Goal: Task Accomplishment & Management: Manage account settings

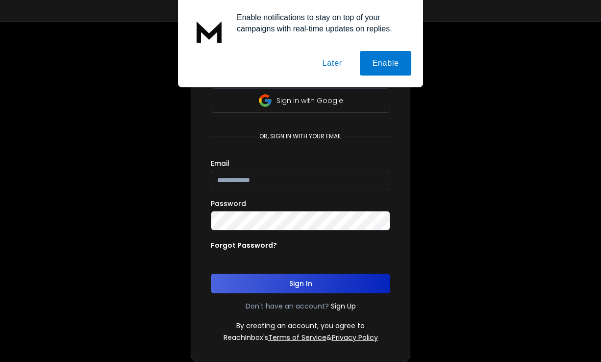
click at [313, 182] on input "email" at bounding box center [301, 181] width 180 height 20
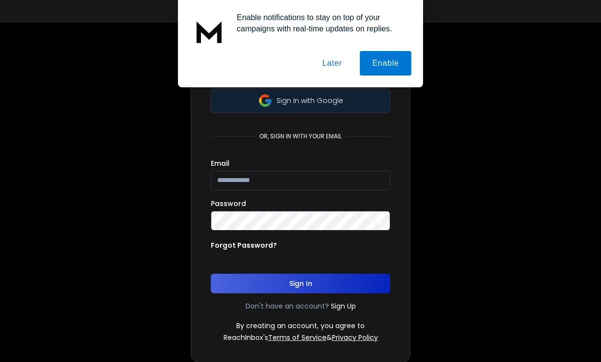
paste input "**********"
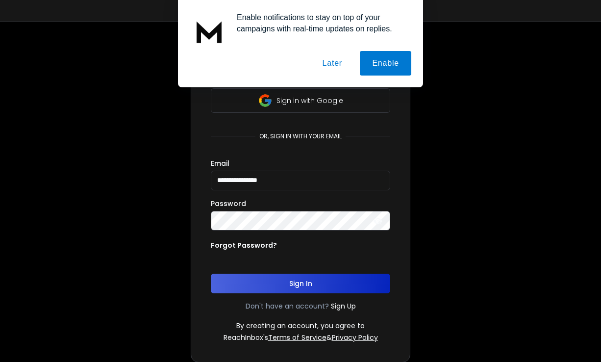
type input "**********"
click at [327, 64] on button "Later" at bounding box center [332, 63] width 44 height 25
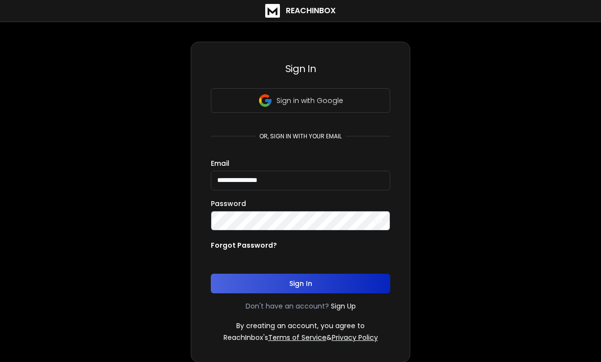
click at [310, 284] on button "Sign In" at bounding box center [301, 284] width 180 height 20
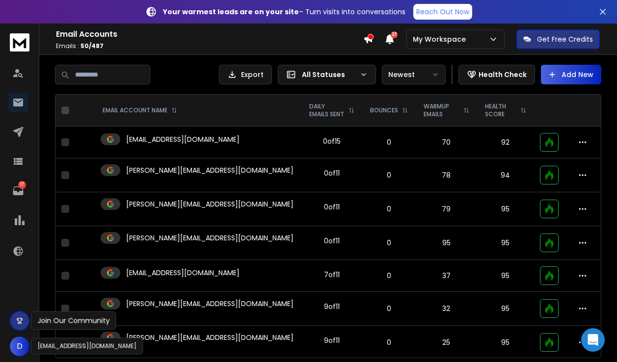
click at [18, 346] on span "D" at bounding box center [20, 347] width 20 height 20
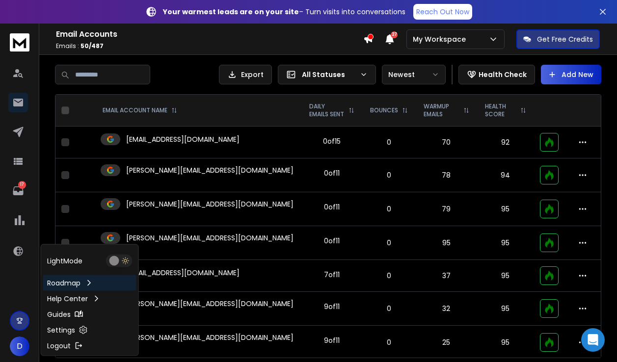
click at [121, 261] on button "button" at bounding box center [119, 261] width 26 height 13
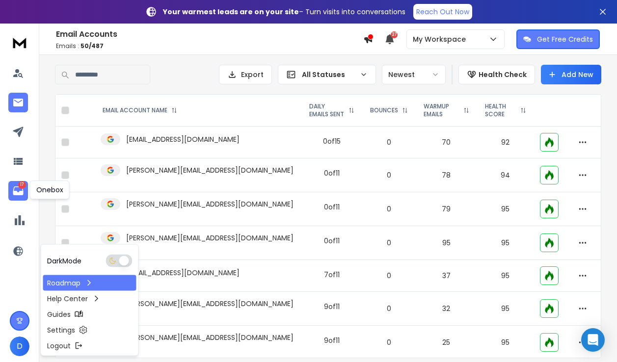
click at [13, 183] on link "17" at bounding box center [18, 191] width 20 height 20
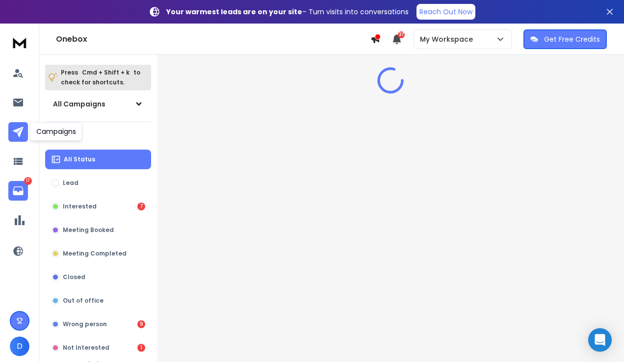
click at [25, 127] on link at bounding box center [18, 132] width 20 height 20
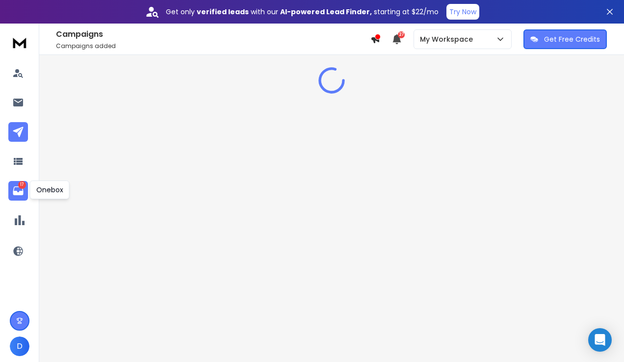
click at [18, 194] on icon at bounding box center [18, 190] width 10 height 9
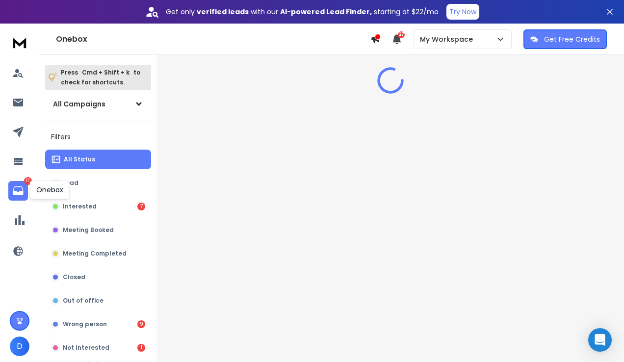
click at [21, 189] on icon at bounding box center [18, 191] width 12 height 12
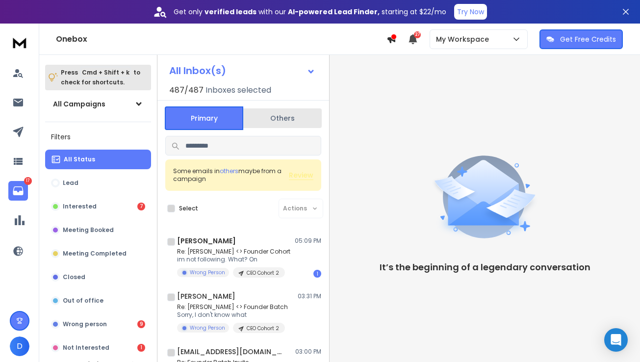
click at [280, 104] on div "All Inbox(s) 487 / 487 Inboxes selected Primary Others Some emails in others ma…" at bounding box center [243, 236] width 172 height 362
click at [283, 114] on button "Others" at bounding box center [282, 118] width 78 height 22
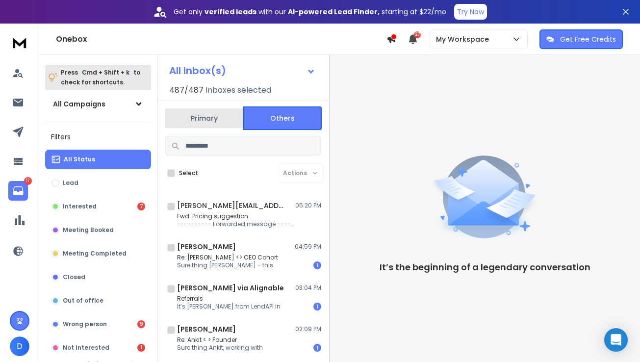
click at [188, 120] on button "Primary" at bounding box center [204, 118] width 78 height 22
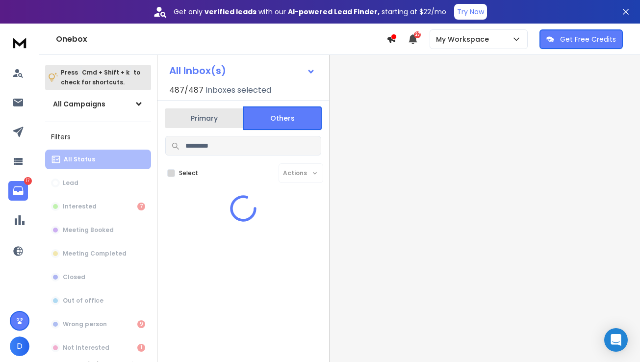
click at [285, 117] on button "Others" at bounding box center [282, 118] width 78 height 24
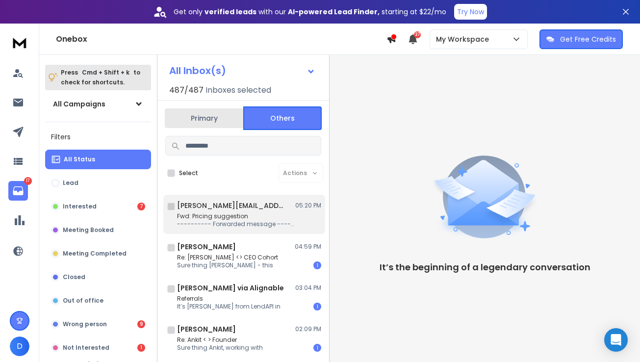
click at [300, 229] on div "jonathan@jonathanherzogcoach.com 05:20 PM Fwd: Pricing suggestion ---------- Fo…" at bounding box center [244, 214] width 162 height 39
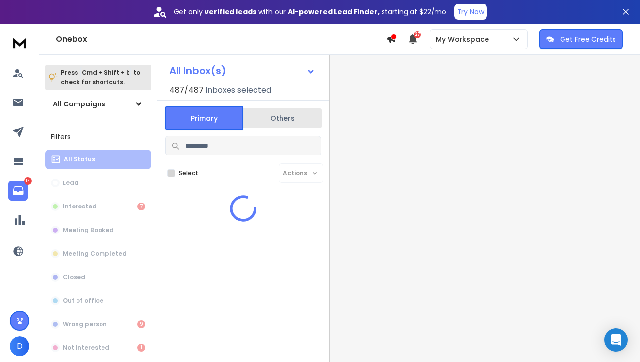
click at [201, 120] on button "Primary" at bounding box center [204, 118] width 78 height 24
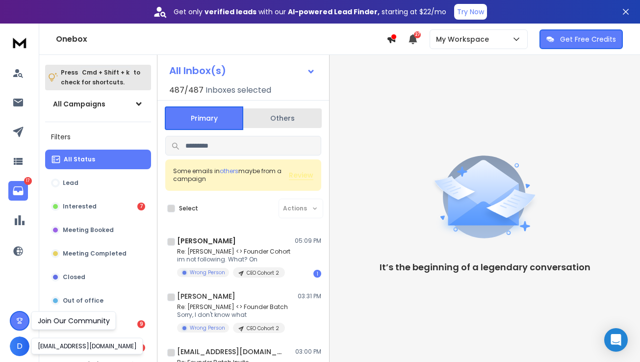
click at [17, 345] on span "D" at bounding box center [20, 347] width 20 height 20
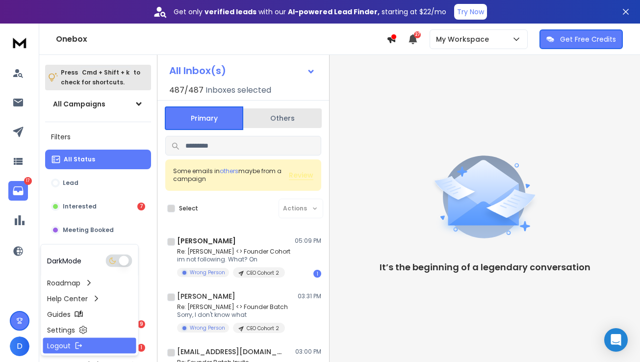
click at [55, 340] on div "Logout" at bounding box center [89, 346] width 93 height 16
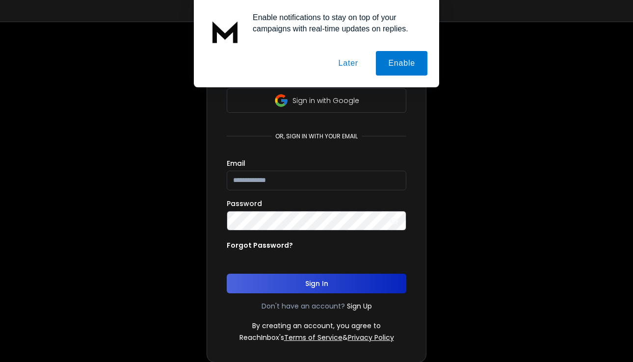
click at [332, 190] on form "Email Password Forgot Password? Sign In Sign Up" at bounding box center [317, 226] width 180 height 133
click at [351, 59] on button "Later" at bounding box center [348, 63] width 44 height 25
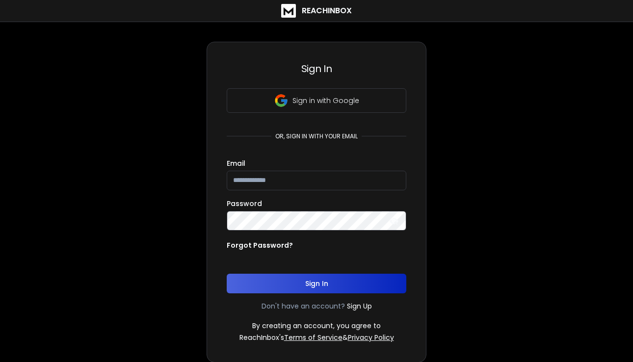
click at [282, 190] on input "email" at bounding box center [317, 181] width 180 height 20
paste input "**********"
type input "**********"
click at [308, 231] on form "**********" at bounding box center [317, 226] width 180 height 133
click at [327, 282] on button "Sign In" at bounding box center [317, 284] width 180 height 20
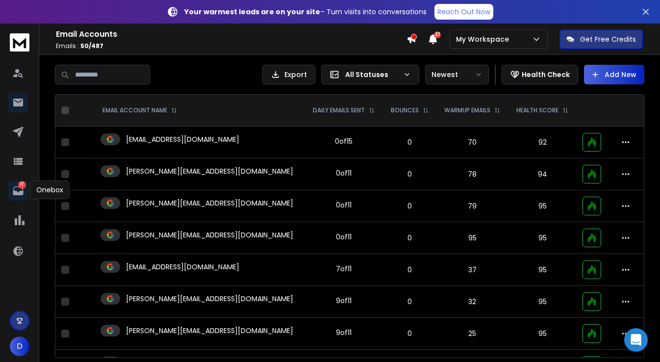
click at [22, 182] on p "17" at bounding box center [22, 185] width 8 height 8
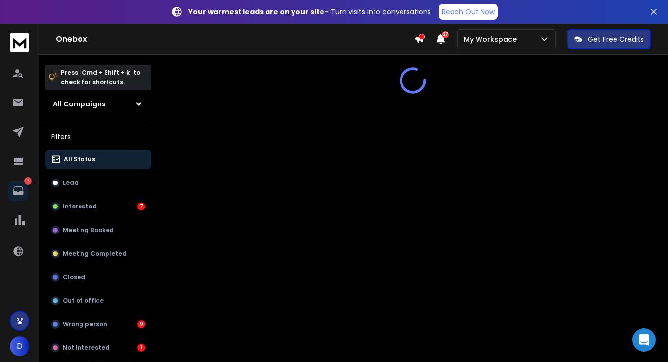
click at [30, 345] on div "17 D" at bounding box center [19, 195] width 39 height 342
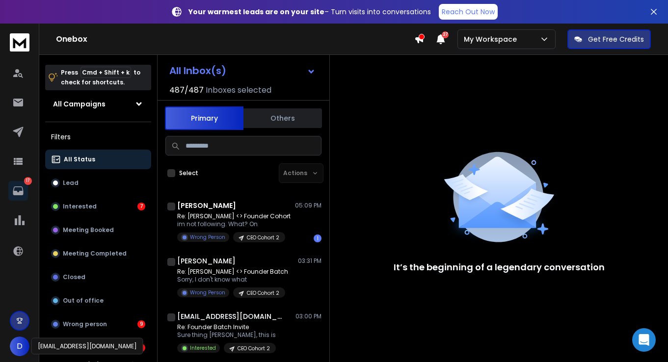
click at [25, 341] on span "D" at bounding box center [20, 347] width 20 height 20
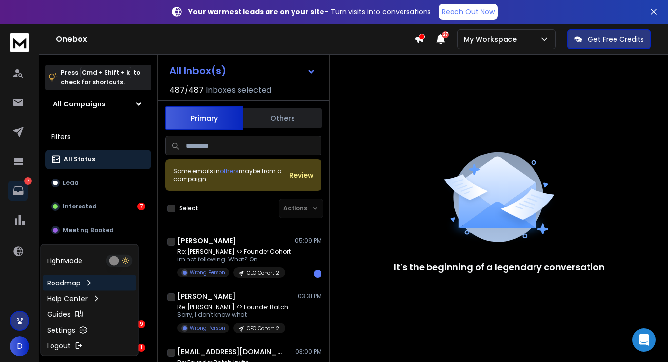
click at [127, 255] on button "button" at bounding box center [119, 261] width 26 height 13
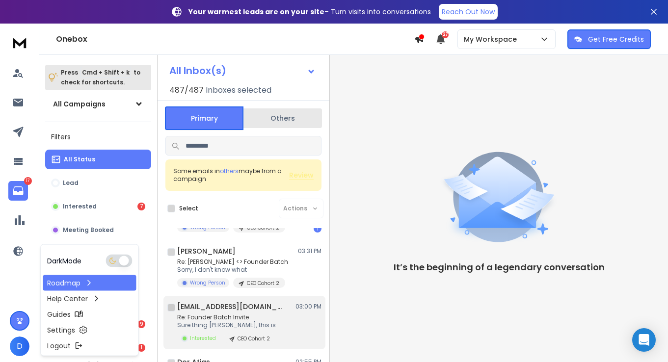
click at [280, 303] on div "yanki@wamo.io 03:00 PM" at bounding box center [249, 307] width 144 height 10
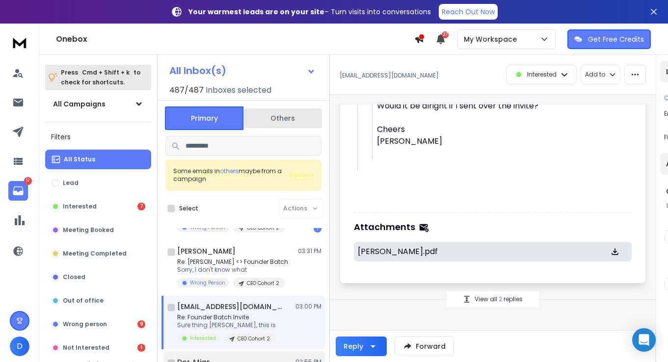
scroll to position [113, 0]
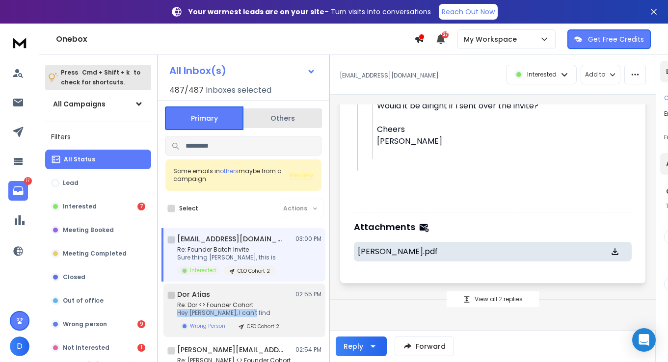
click at [277, 309] on p "Hey Jonathan, I can't find" at bounding box center [231, 313] width 108 height 8
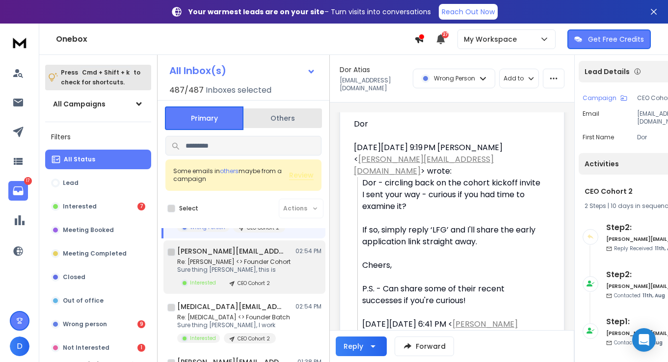
scroll to position [214, 0]
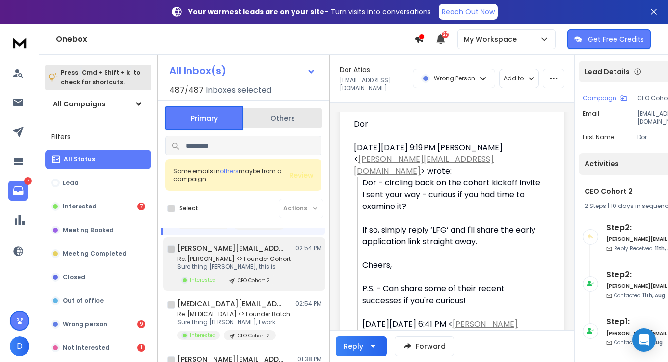
click at [286, 265] on div "Re: Alexander <> Founder Cohort Sure thing Alex, this is Interested CEO Cohort 2" at bounding box center [249, 270] width 144 height 30
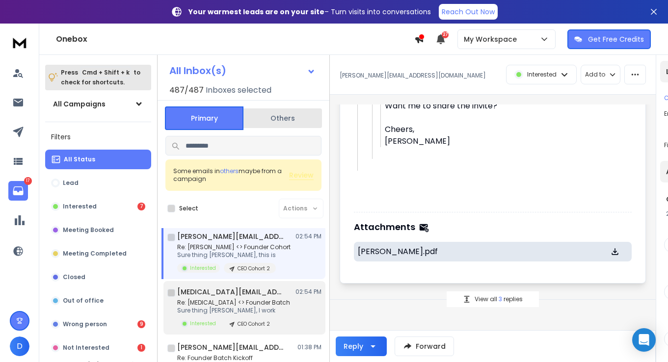
scroll to position [237, 0]
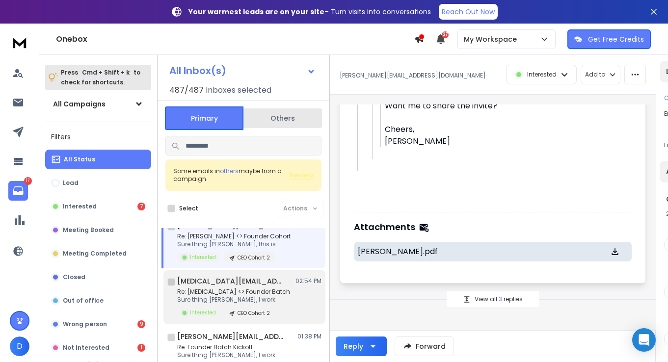
click at [281, 289] on div "Re: Nikita <> Founder Batch Sure thing Nikita, I work Interested CEO Cohort 2" at bounding box center [249, 303] width 144 height 30
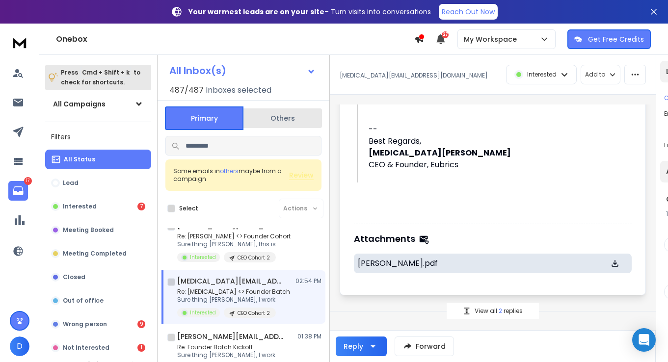
scroll to position [260, 0]
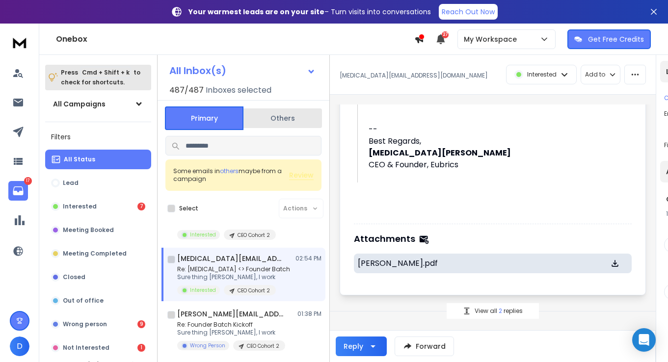
click at [308, 296] on div "nikita@eubrics.com 02:54 PM Re: Nikita <> Founder Batch Sure thing Nikita, I wo…" at bounding box center [244, 274] width 162 height 53
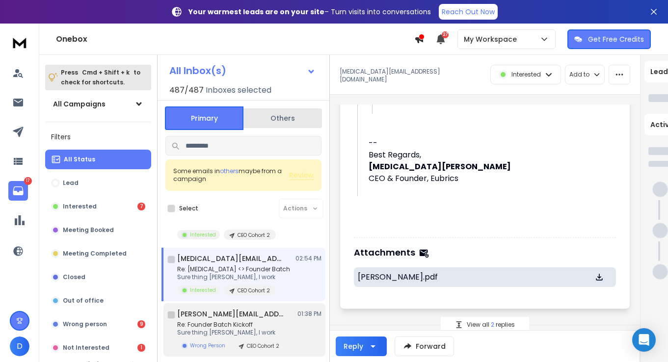
click at [304, 311] on p "01:38 PM" at bounding box center [309, 314] width 24 height 8
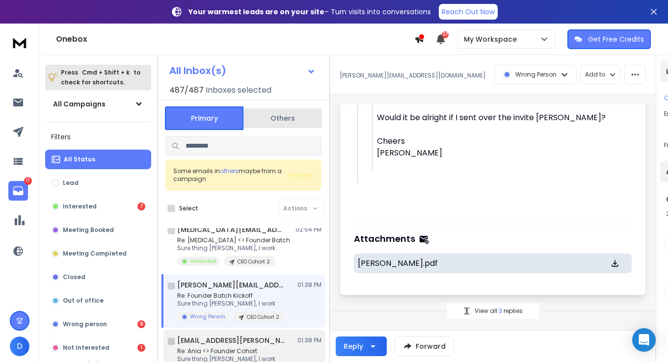
scroll to position [316, 0]
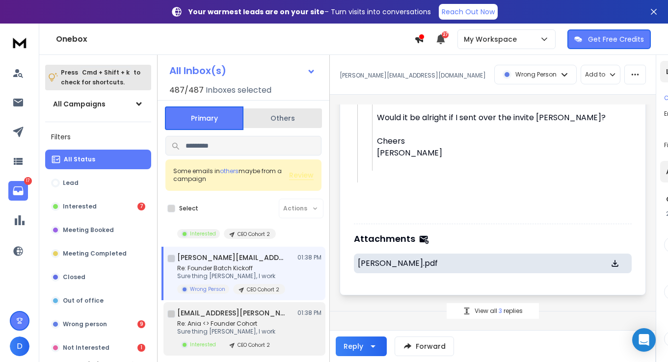
click at [285, 320] on div "Re: Ania <> Founder Cohort Sure thing Ania, I work Interested CEO Cohort 2" at bounding box center [249, 335] width 144 height 30
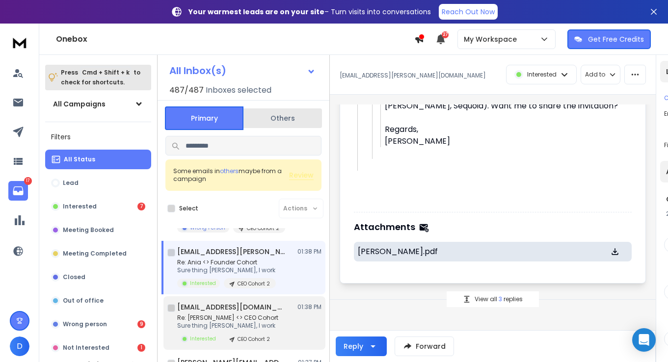
scroll to position [384, 0]
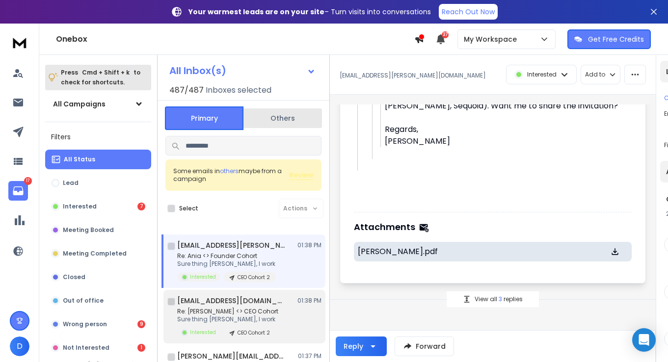
click at [286, 300] on div "aneeshjain.90@gmail.com 01:38 PM" at bounding box center [249, 301] width 144 height 10
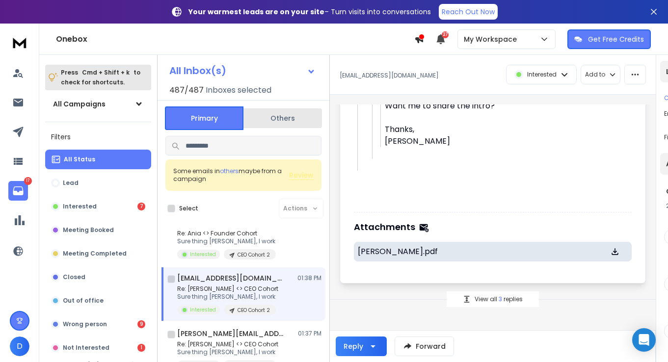
scroll to position [440, 0]
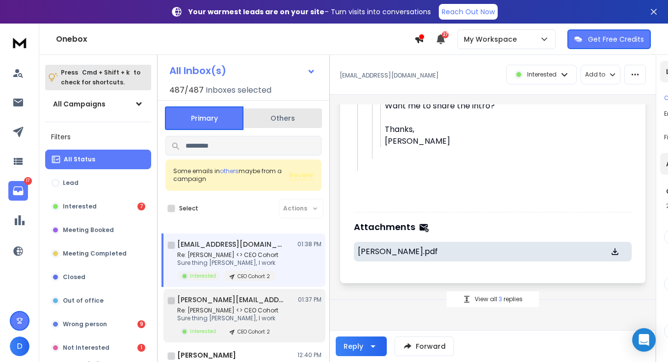
click at [290, 307] on div "Re: Thibault <> CEO Cohort Sure thing Thibault, I work Interested CEO Cohort 2" at bounding box center [249, 322] width 144 height 30
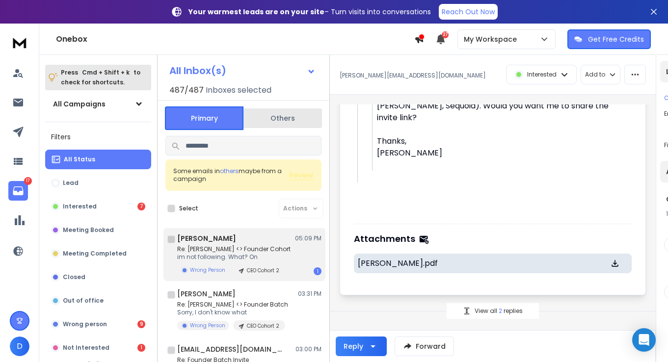
scroll to position [0, 0]
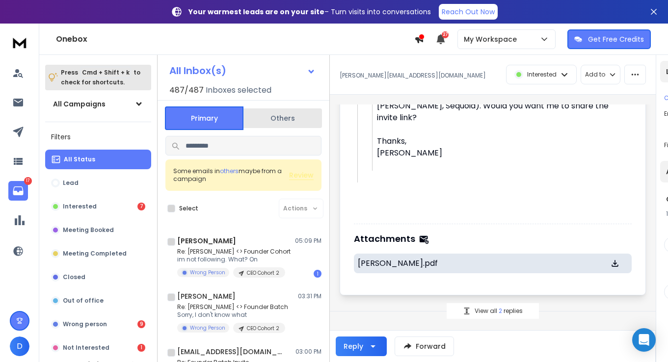
click at [275, 110] on button "Others" at bounding box center [282, 118] width 78 height 22
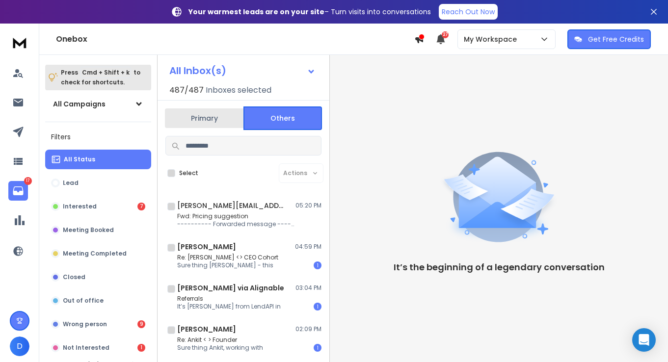
click at [212, 128] on button "Primary" at bounding box center [204, 118] width 78 height 22
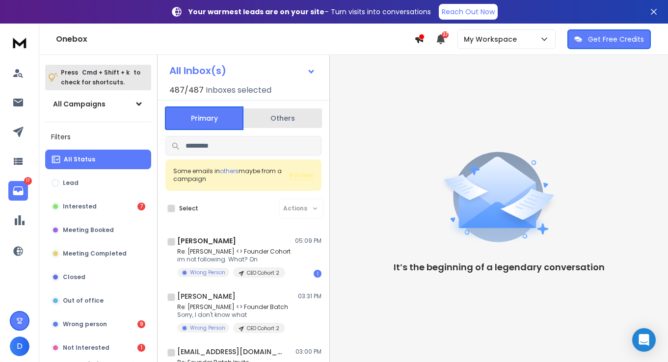
click at [270, 120] on button "Others" at bounding box center [282, 118] width 78 height 22
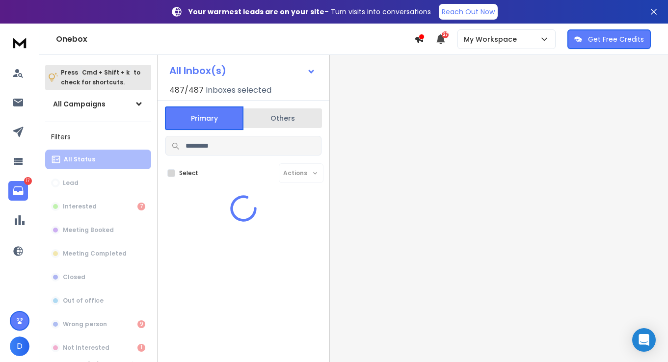
click at [211, 113] on button "Primary" at bounding box center [204, 118] width 78 height 24
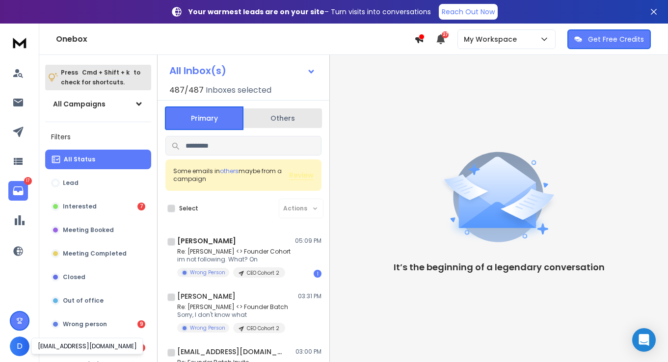
click at [14, 344] on span "D" at bounding box center [20, 347] width 20 height 20
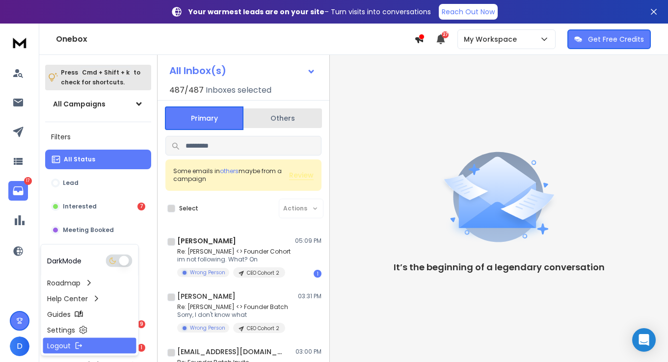
click at [47, 348] on div "Logout" at bounding box center [89, 346] width 93 height 16
